Goal: Task Accomplishment & Management: Manage account settings

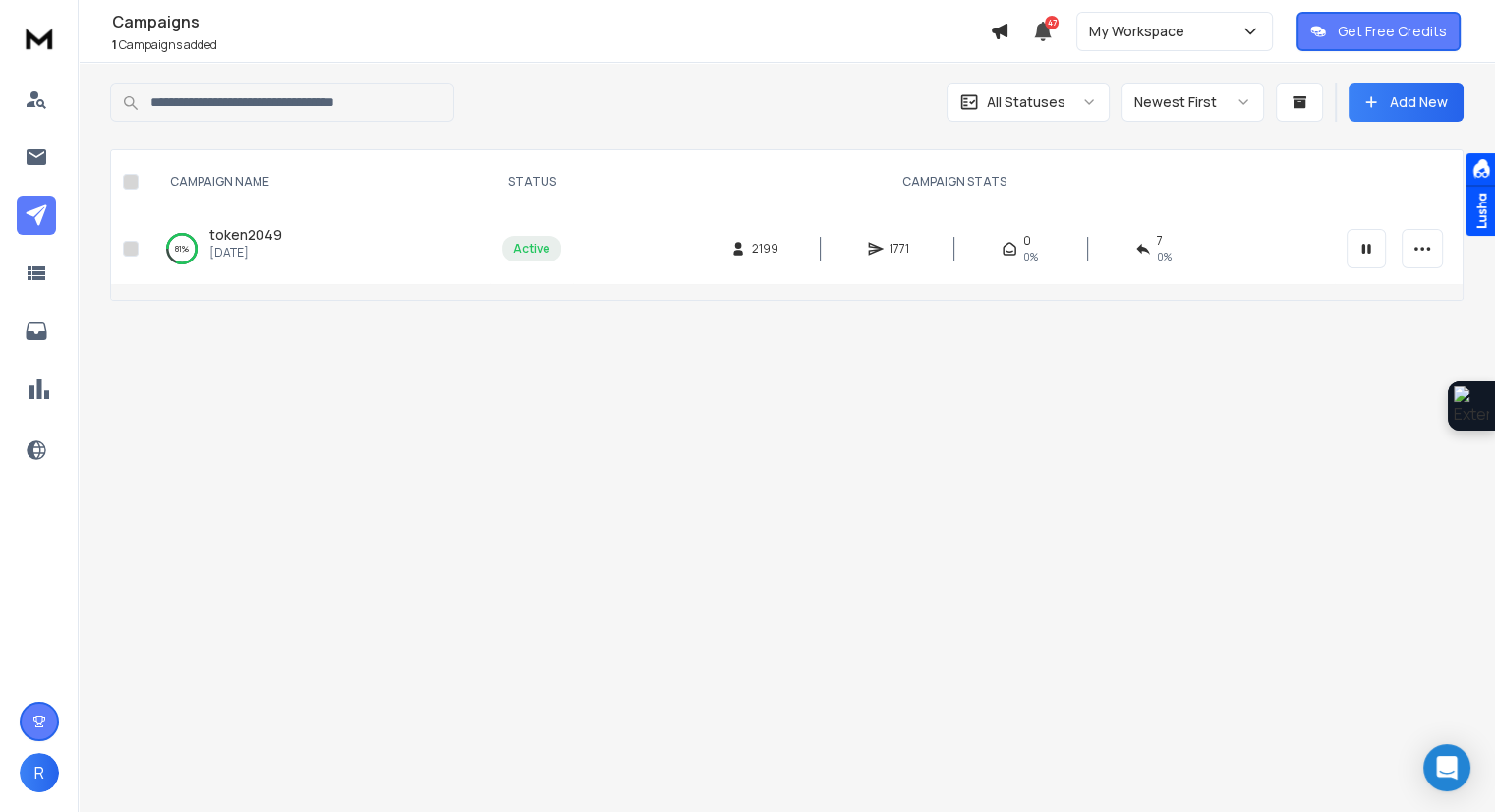
click at [743, 81] on div "Campaigns 1 Campaigns Added All Statuses Newest First Add New CAMPAIGN NAME STA…" at bounding box center [787, 489] width 1417 height 851
click at [36, 159] on icon at bounding box center [36, 158] width 20 height 16
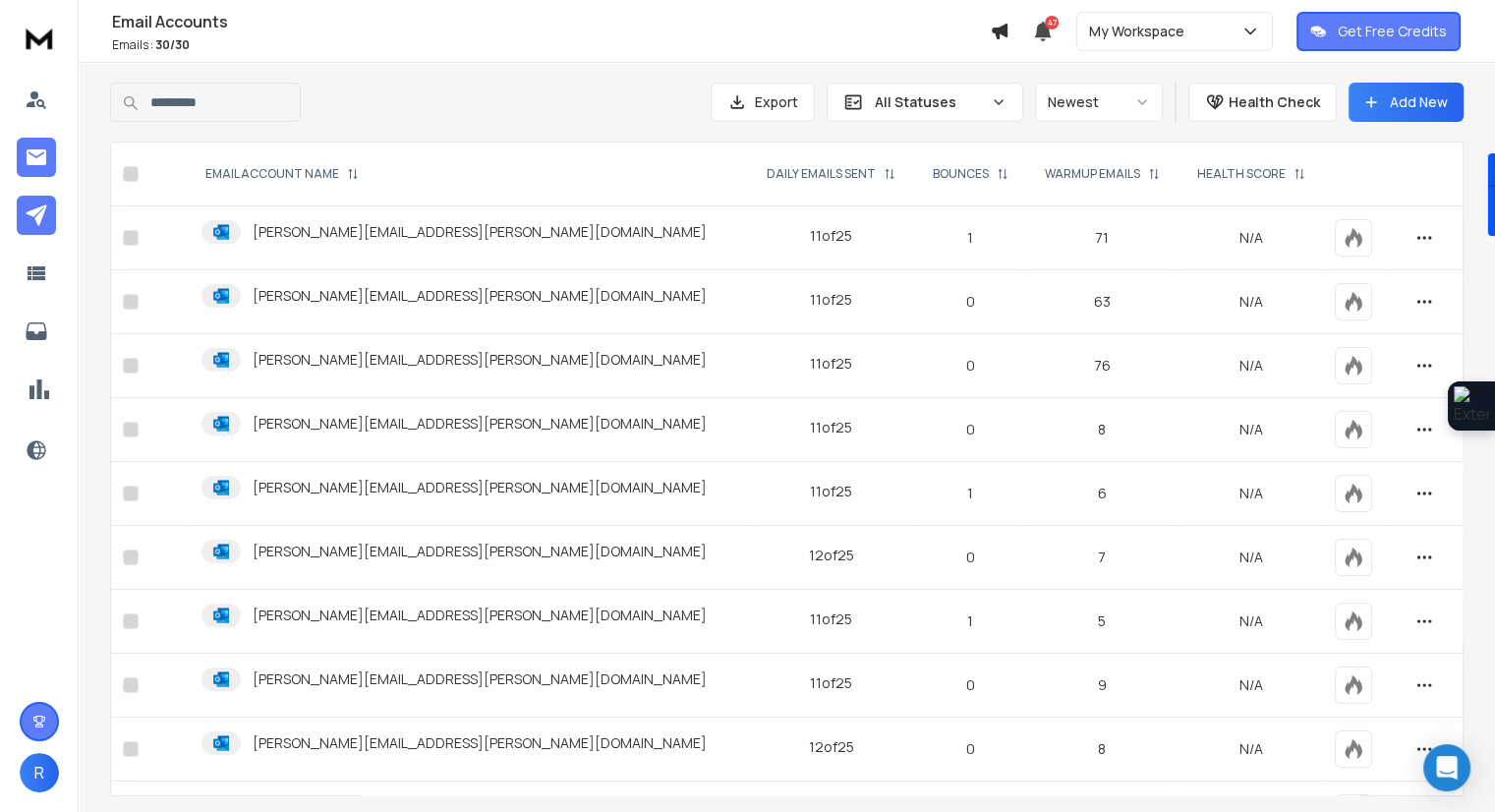
click at [39, 216] on icon at bounding box center [35, 215] width 21 height 21
click at [130, 174] on button "button" at bounding box center [131, 174] width 16 height 16
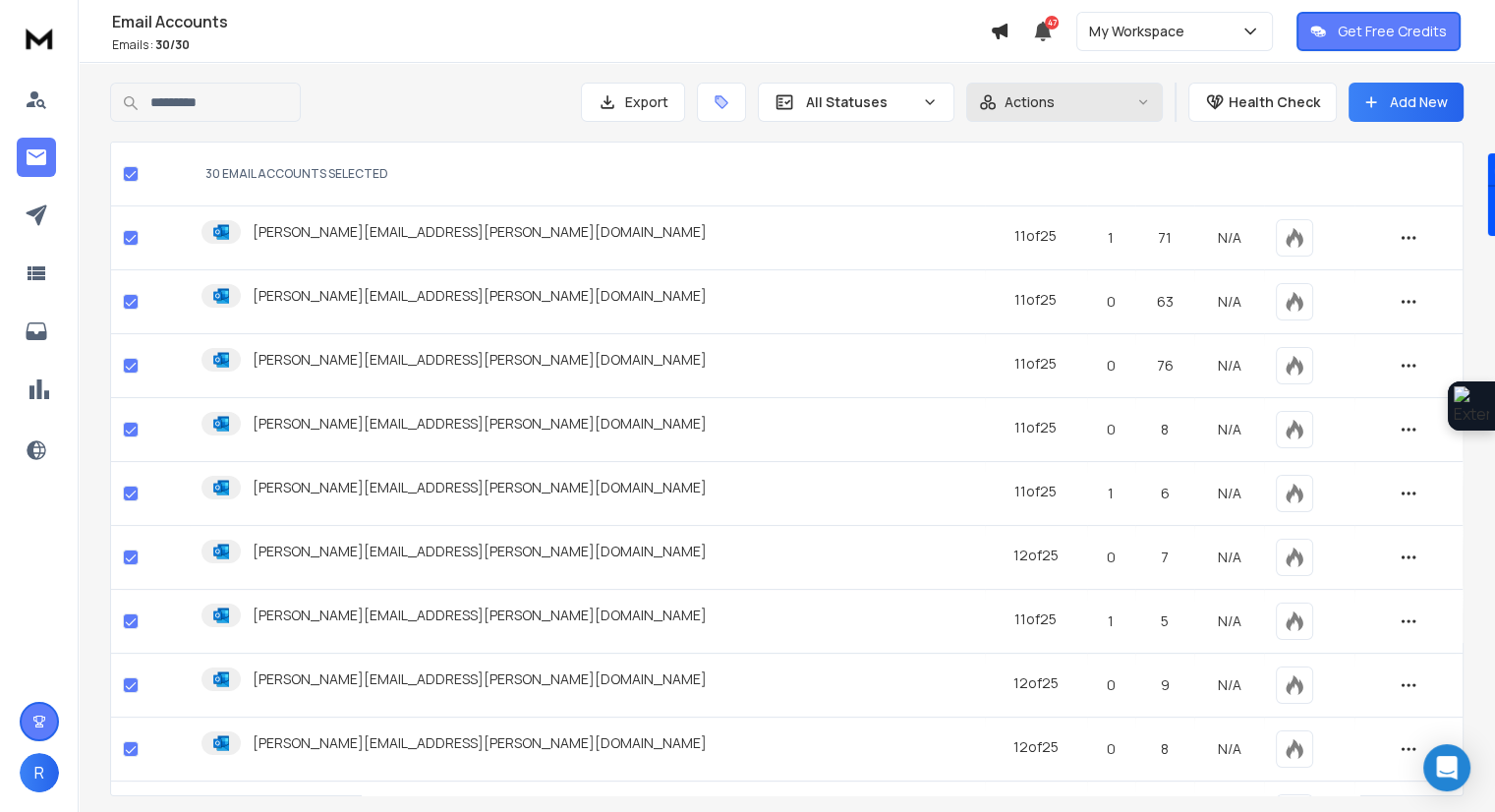
click at [1043, 104] on p "Actions" at bounding box center [1030, 102] width 50 height 20
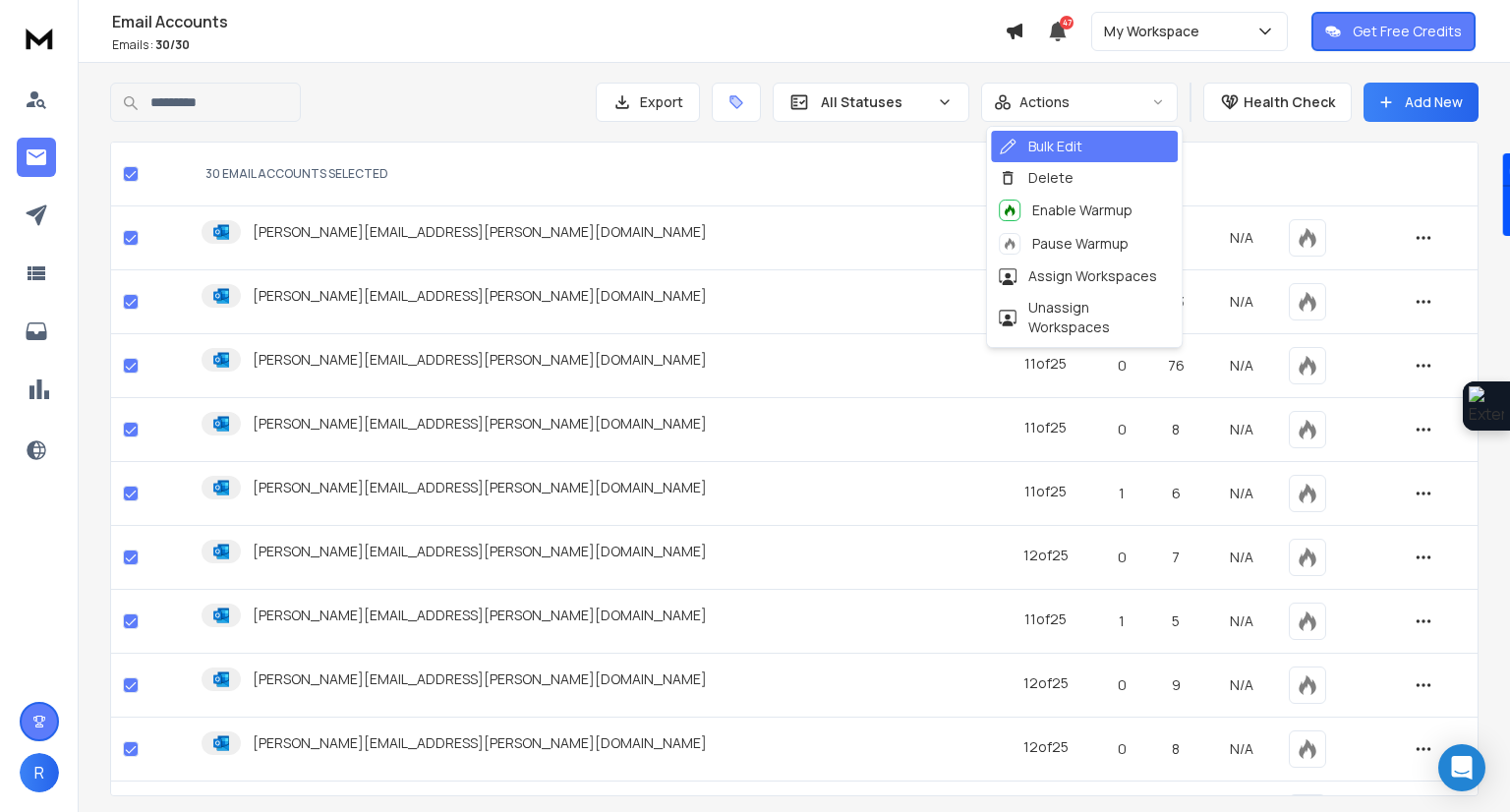
click at [1058, 143] on div "Bulk Edit" at bounding box center [1041, 147] width 84 height 20
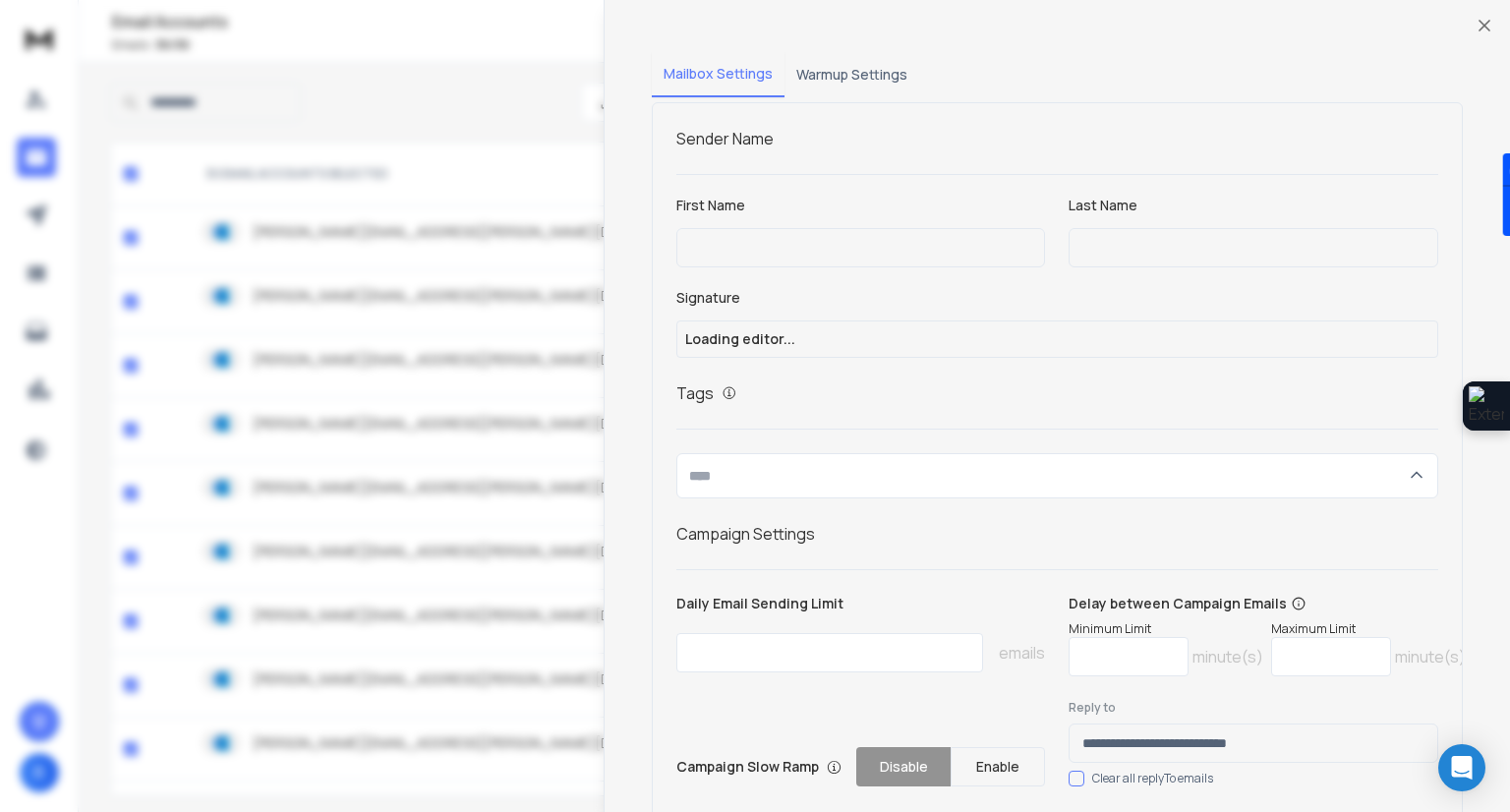
click at [841, 72] on button "Warmup Settings" at bounding box center [852, 75] width 135 height 43
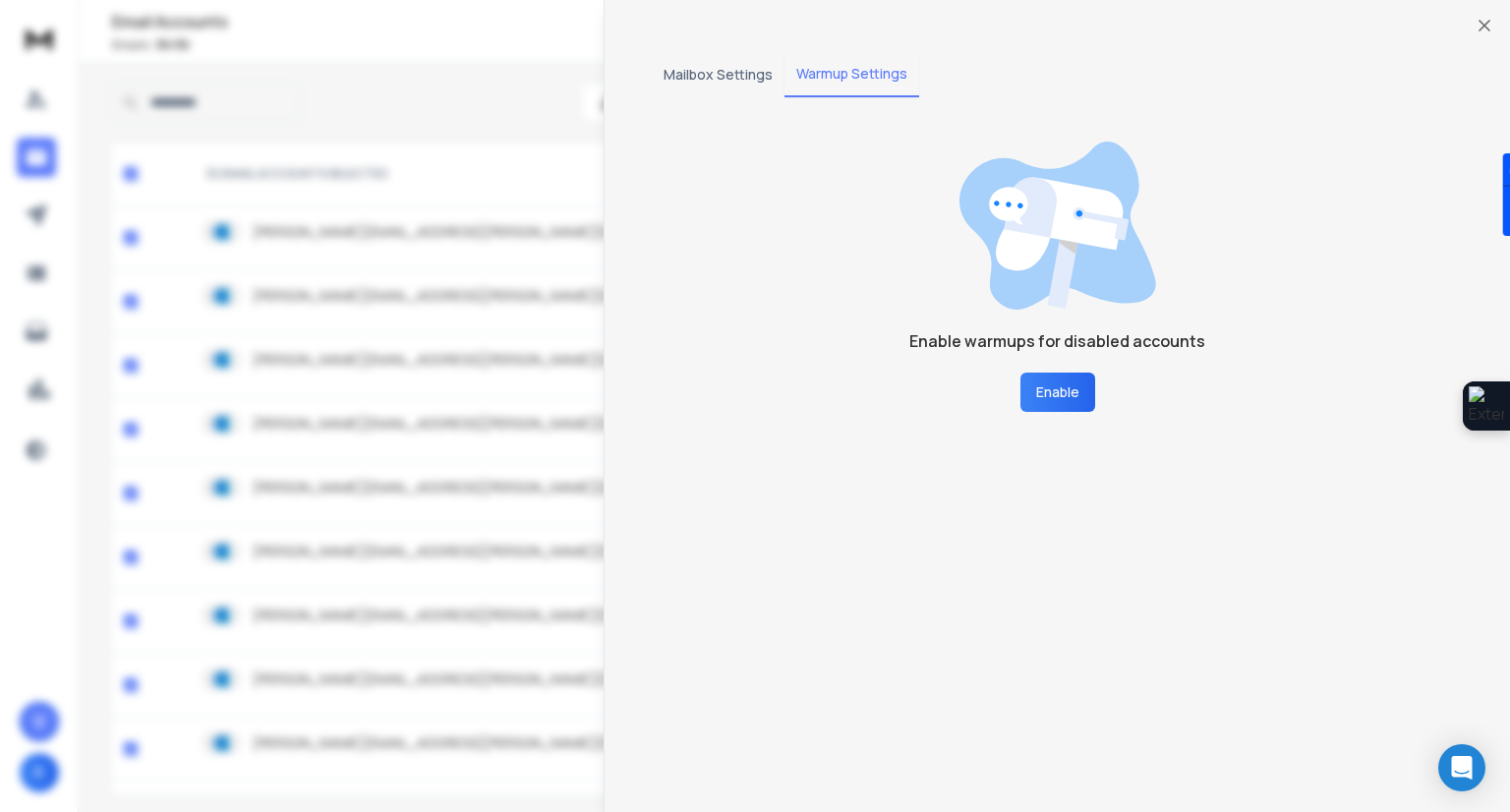
click at [1303, 188] on div "Enable warmups for disabled accounts Enable" at bounding box center [1057, 277] width 811 height 270
click at [1490, 17] on icon "button" at bounding box center [1484, 26] width 20 height 20
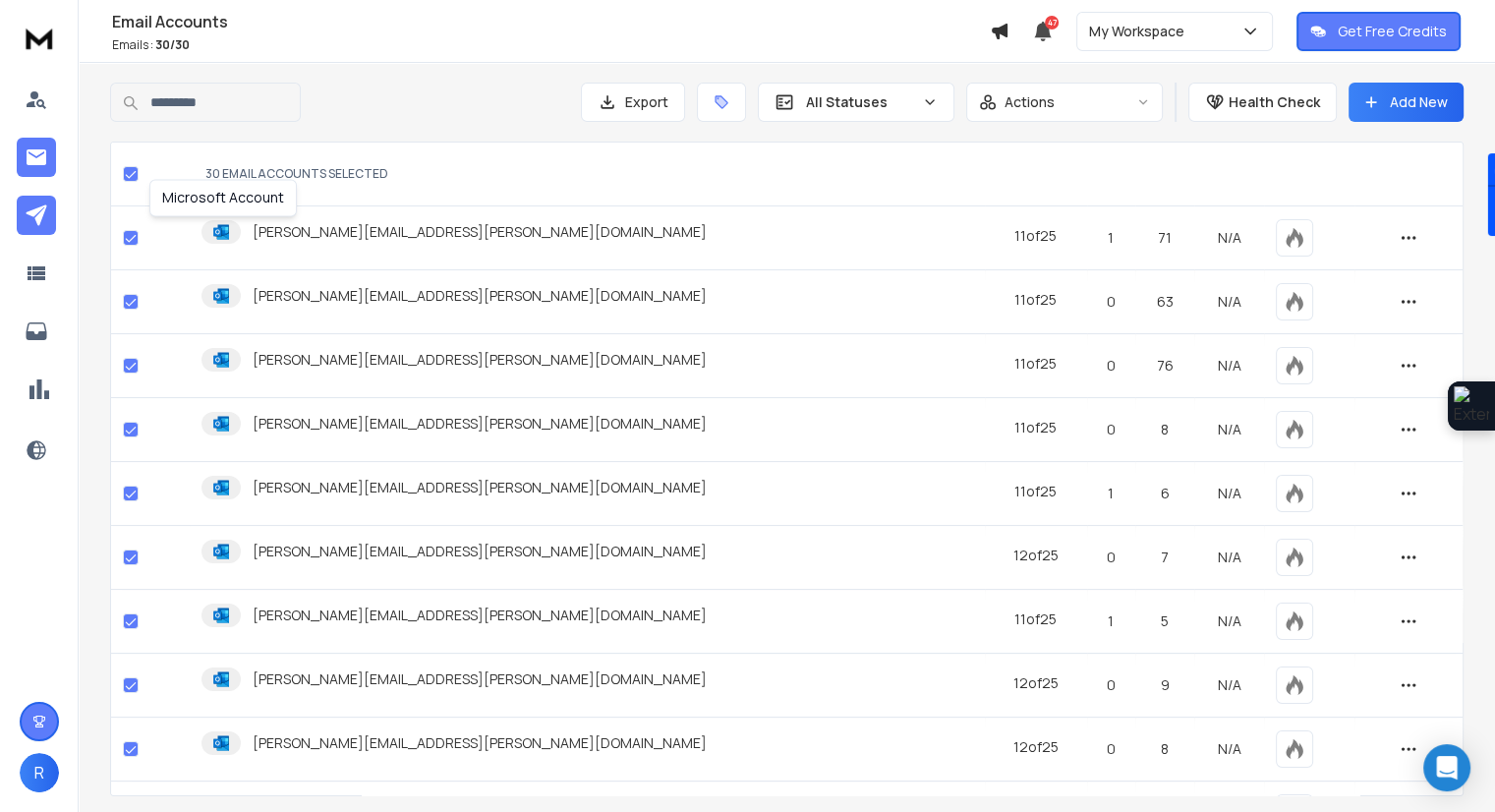
click at [129, 174] on button "button" at bounding box center [131, 174] width 16 height 16
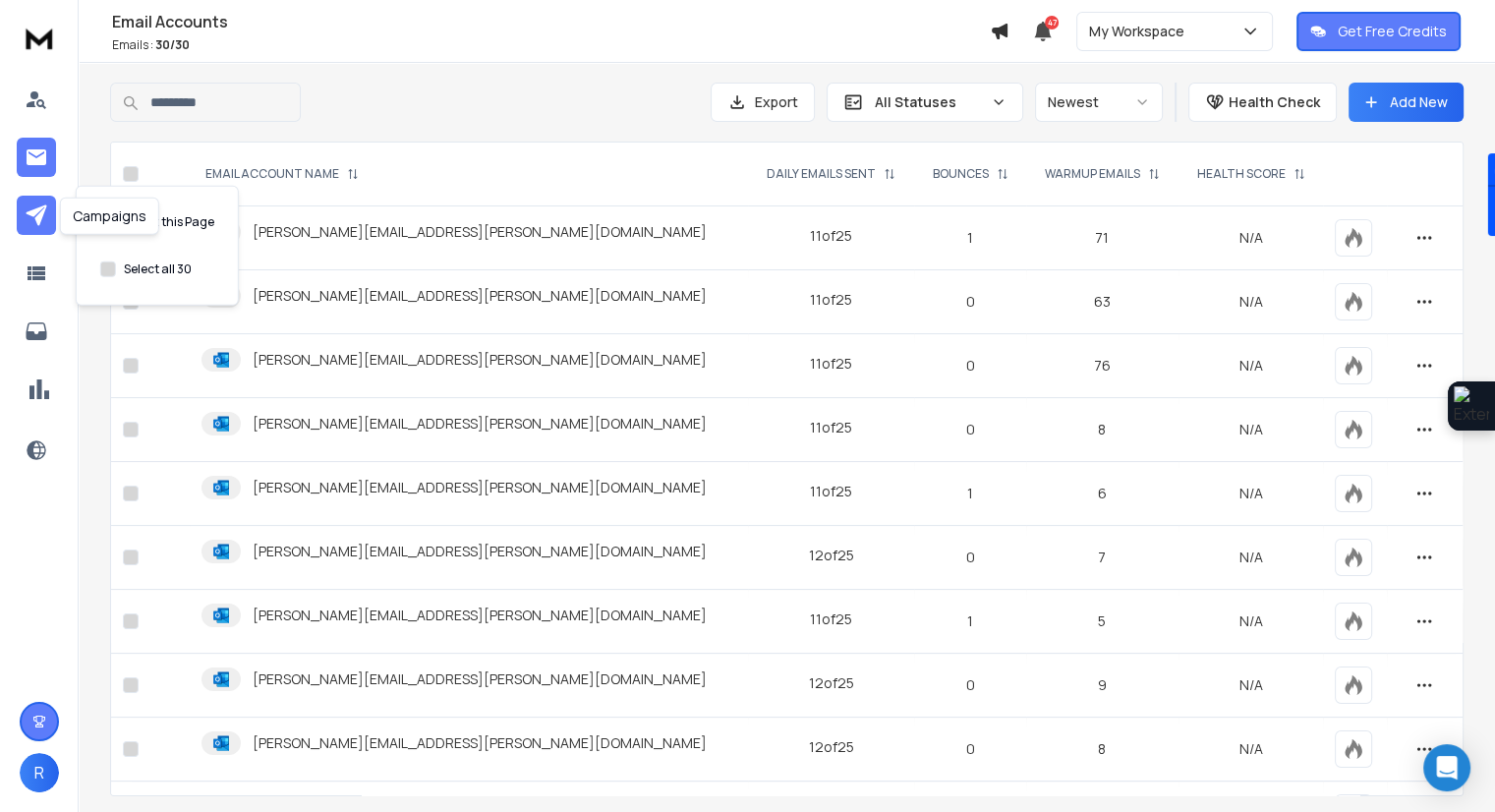
click at [32, 224] on icon at bounding box center [36, 216] width 24 height 24
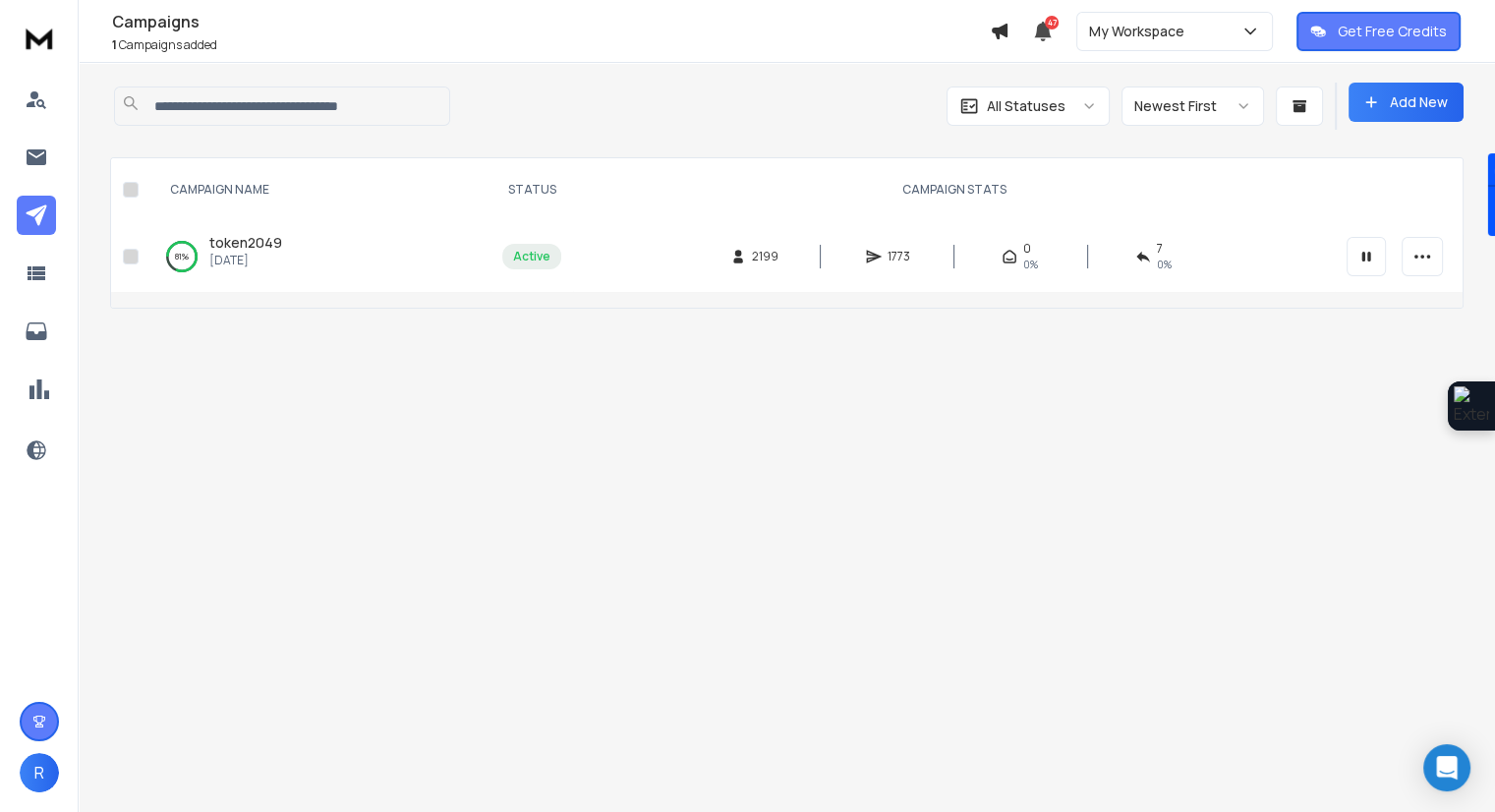
click at [688, 321] on div "Campaigns 1 Campaigns Added All Statuses Newest First Add New CAMPAIGN NAME STA…" at bounding box center [787, 489] width 1354 height 812
